Goal: Check status: Check status

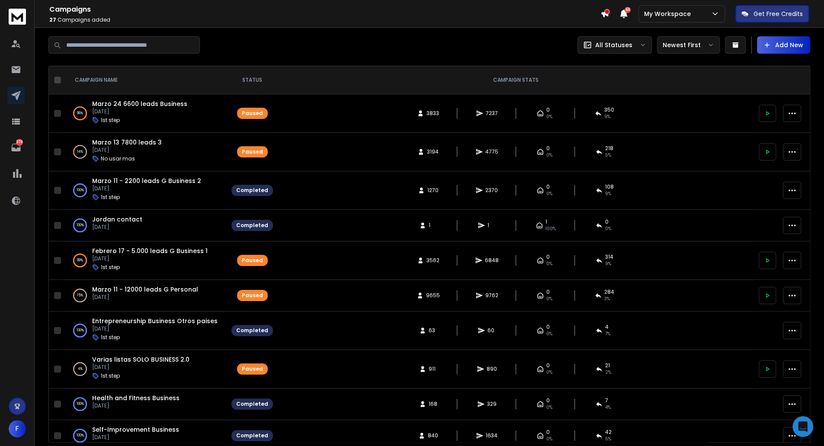
click at [154, 291] on span "Marzo 11 - 12000 leads G Personal" at bounding box center [145, 289] width 106 height 9
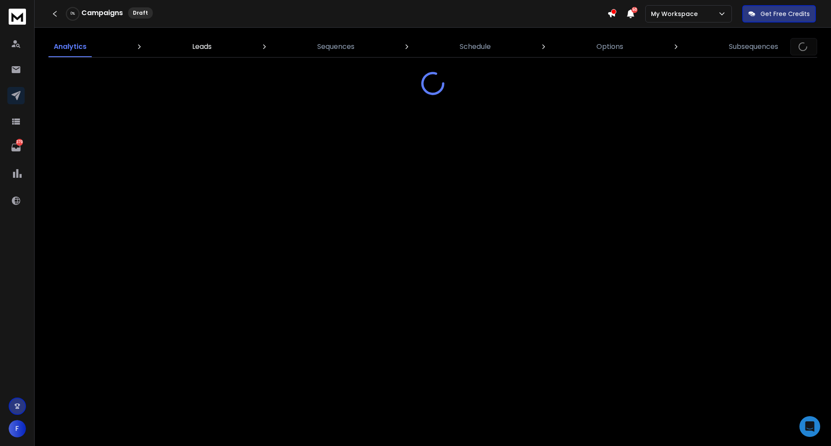
click at [209, 55] on link "Leads" at bounding box center [202, 46] width 30 height 21
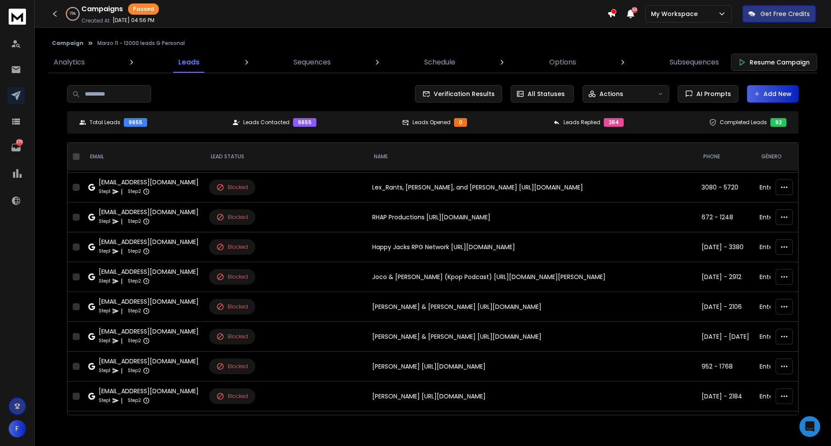
scroll to position [130, 0]
